Goal: Task Accomplishment & Management: Use online tool/utility

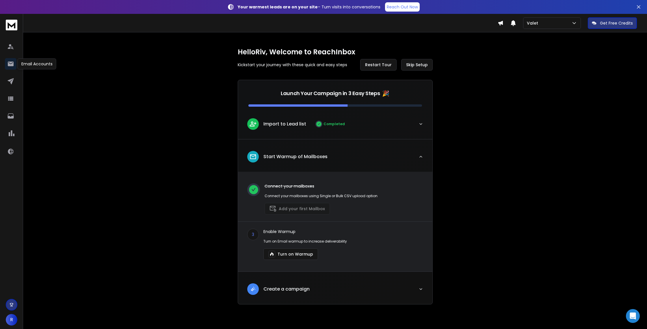
click at [10, 64] on icon at bounding box center [11, 64] width 6 height 5
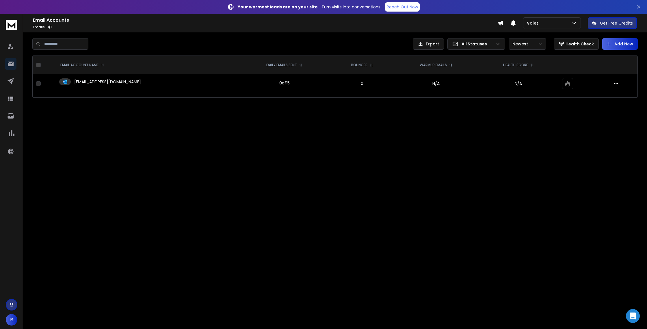
click at [620, 46] on button "Add New" at bounding box center [620, 44] width 36 height 12
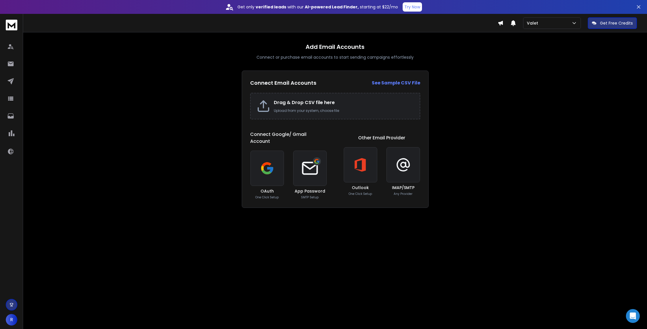
click at [362, 161] on icon at bounding box center [359, 165] width 11 height 14
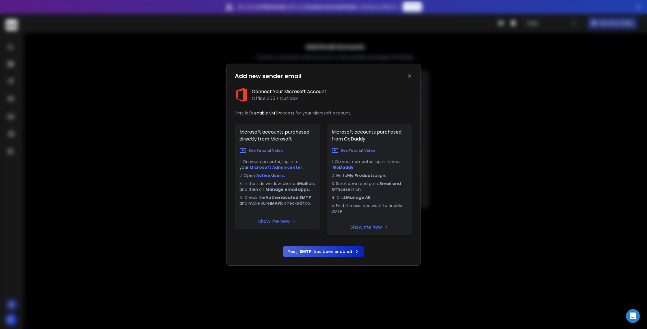
click at [350, 251] on button "Yes , SMTP has been enabled" at bounding box center [323, 251] width 80 height 12
